Goal: Task Accomplishment & Management: Use online tool/utility

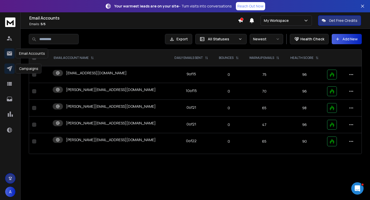
click at [7, 66] on icon at bounding box center [9, 69] width 6 height 6
click at [16, 64] on div "Campaigns" at bounding box center [29, 69] width 26 height 10
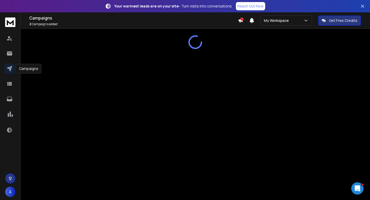
click at [13, 68] on link at bounding box center [9, 68] width 10 height 10
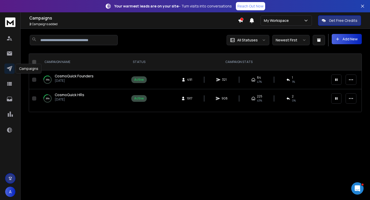
click at [110, 79] on div "33 % CosmoQuick Founders [DATE]" at bounding box center [83, 80] width 80 height 12
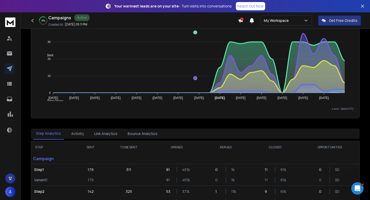
scroll to position [156, 0]
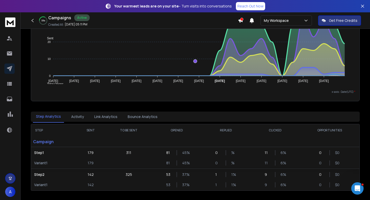
click at [116, 116] on button "Link Analytics" at bounding box center [105, 116] width 29 height 11
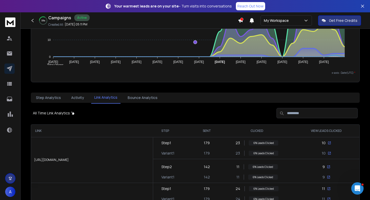
scroll to position [222, 0]
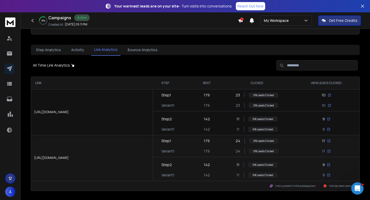
click at [328, 119] on icon at bounding box center [329, 118] width 3 height 3
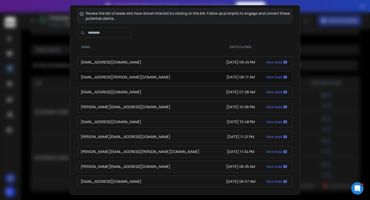
scroll to position [21, 0]
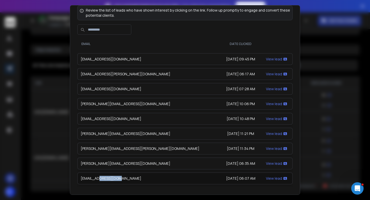
drag, startPoint x: 97, startPoint y: 178, endPoint x: 119, endPoint y: 179, distance: 21.9
click at [119, 179] on td "[EMAIL_ADDRESS][DOMAIN_NAME]" at bounding box center [148, 178] width 143 height 12
drag, startPoint x: 96, startPoint y: 179, endPoint x: 120, endPoint y: 177, distance: 24.2
click at [120, 177] on td "[EMAIL_ADDRESS][DOMAIN_NAME]" at bounding box center [148, 178] width 143 height 12
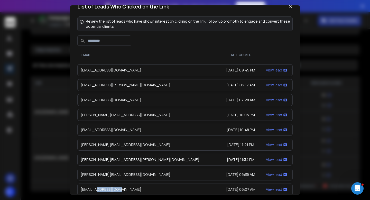
scroll to position [2, 0]
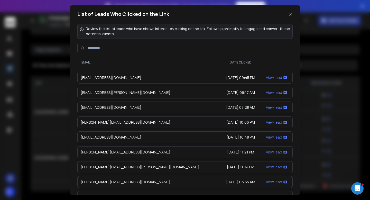
click at [291, 11] on div "List of Leads Who Clicked on the Link" at bounding box center [184, 14] width 215 height 7
click at [291, 12] on icon at bounding box center [291, 14] width 4 height 4
